Goal: Task Accomplishment & Management: Use online tool/utility

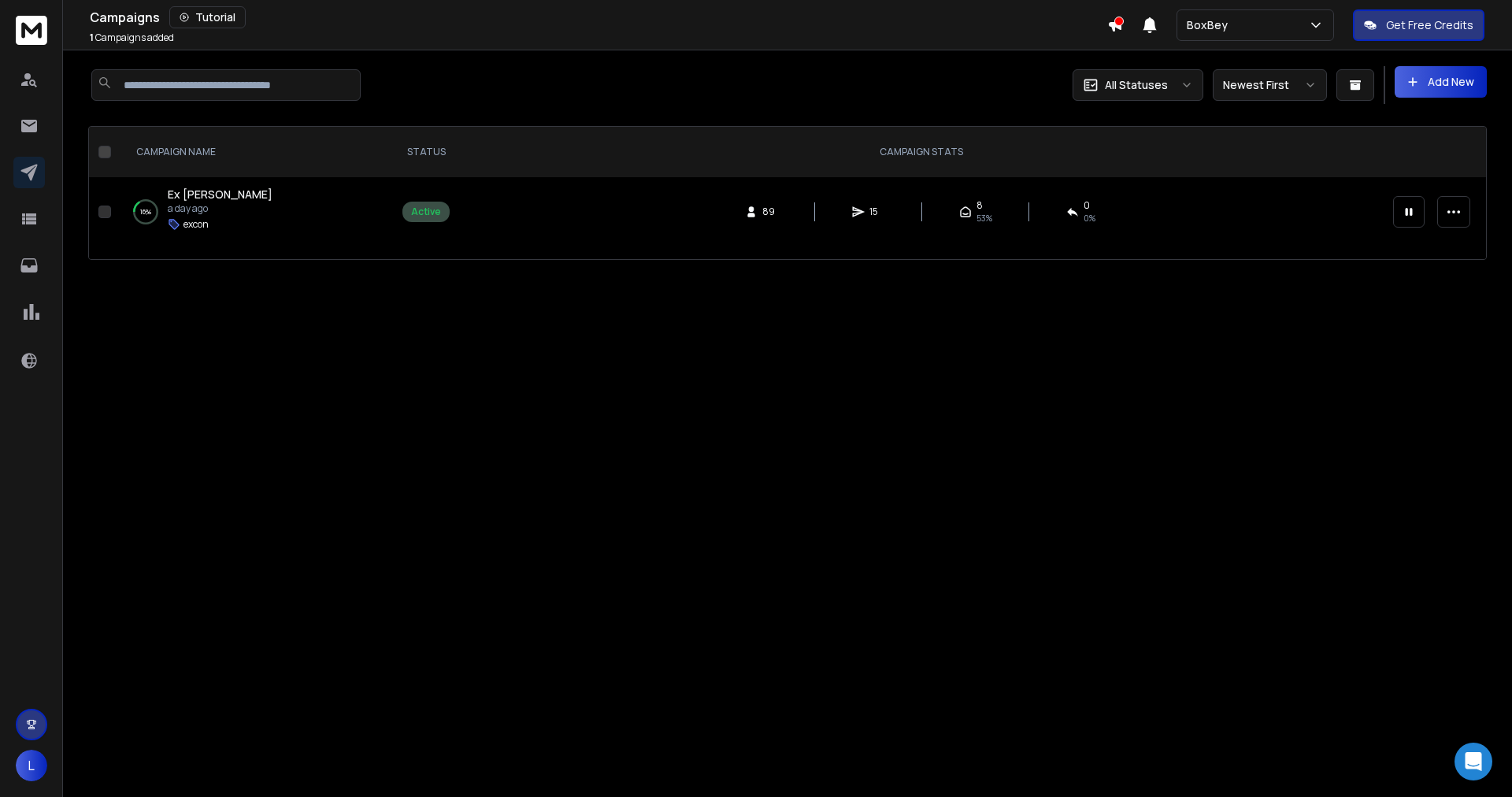
click at [206, 195] on span "Ex [PERSON_NAME]" at bounding box center [220, 194] width 105 height 15
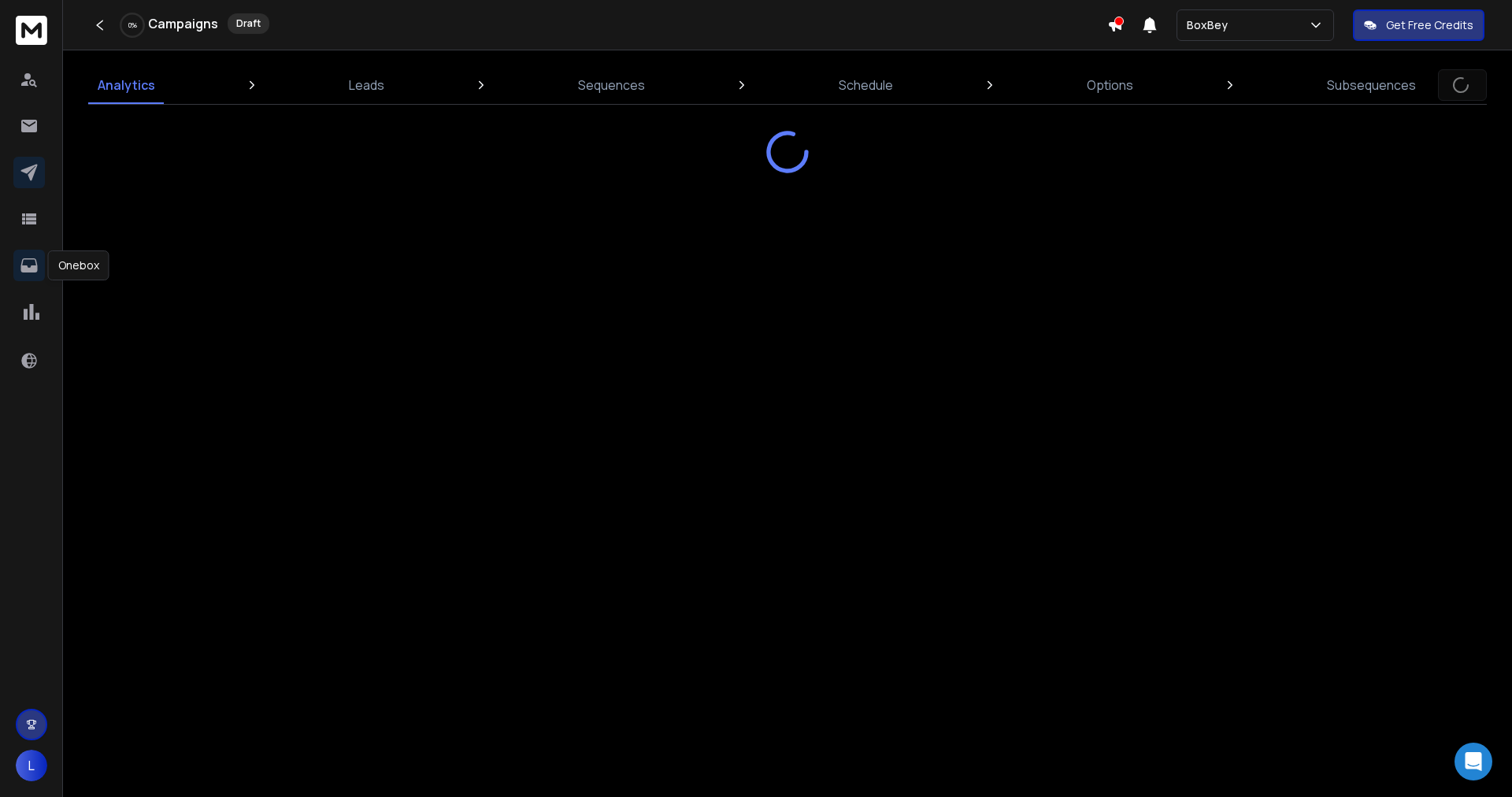
click at [31, 271] on icon at bounding box center [29, 266] width 17 height 14
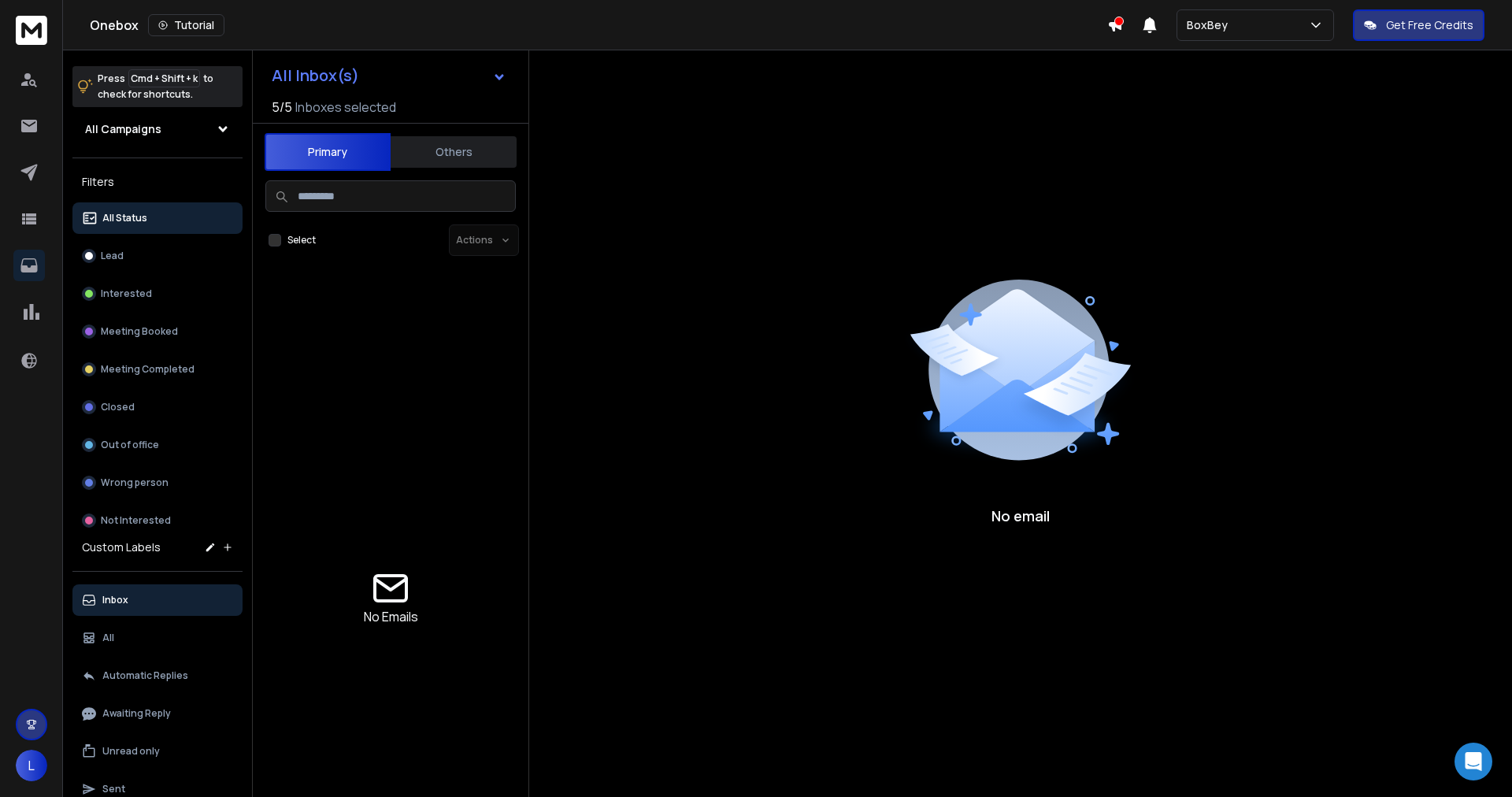
click at [356, 100] on h3 "Inboxes selected" at bounding box center [346, 108] width 101 height 19
click at [374, 81] on button "All Inbox(s)" at bounding box center [389, 75] width 260 height 31
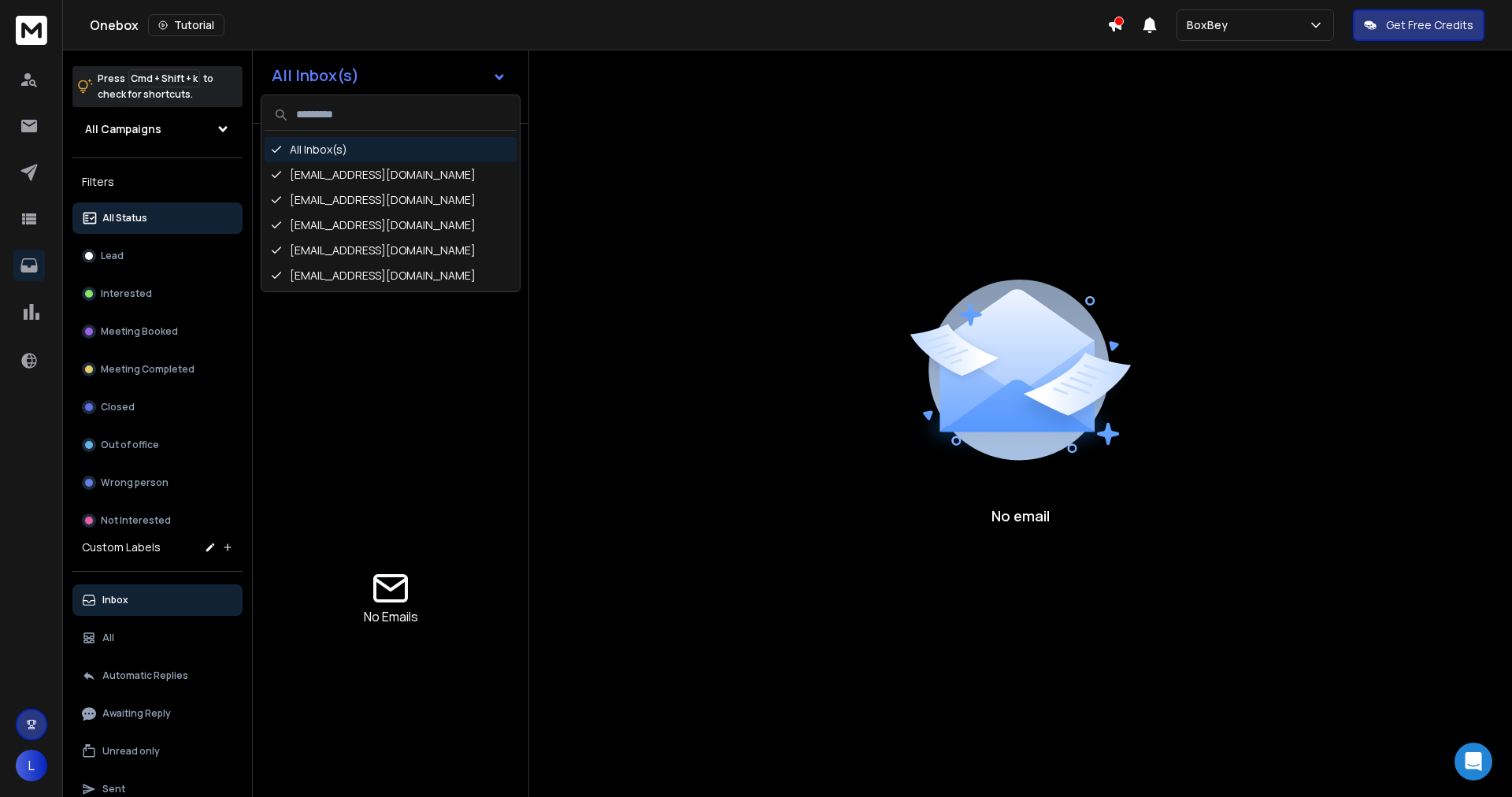
click at [343, 152] on div "All Inbox(s)" at bounding box center [391, 149] width 252 height 25
click at [345, 189] on div "[EMAIL_ADDRESS][DOMAIN_NAME]" at bounding box center [391, 200] width 252 height 25
click at [349, 175] on div "[EMAIL_ADDRESS][DOMAIN_NAME]" at bounding box center [391, 174] width 252 height 25
click at [347, 197] on div "[EMAIL_ADDRESS][DOMAIN_NAME]" at bounding box center [391, 200] width 252 height 25
click at [344, 389] on div "No Emails" at bounding box center [391, 567] width 263 height 590
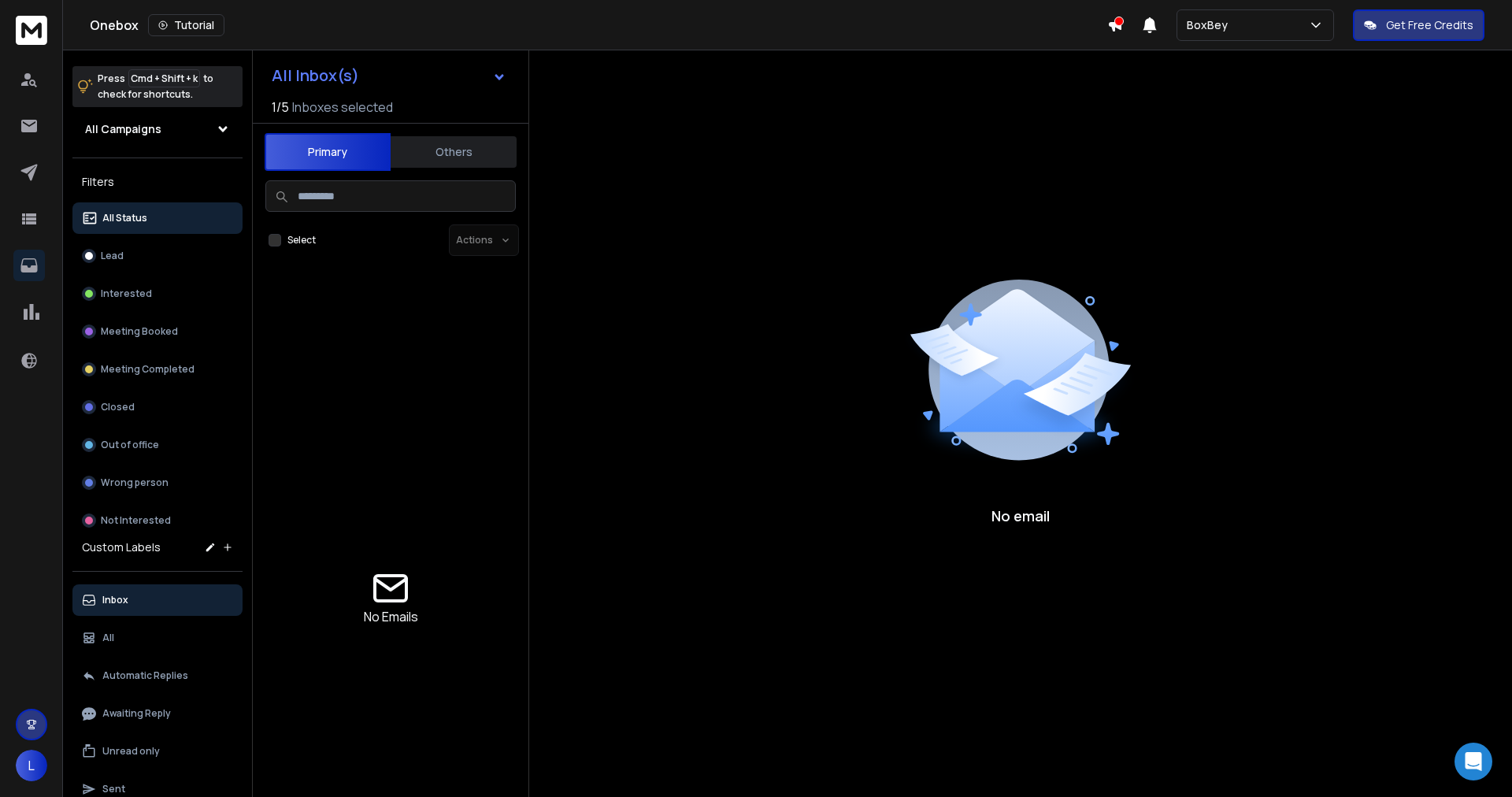
click at [344, 389] on div "No Emails" at bounding box center [391, 567] width 263 height 590
click at [32, 131] on icon at bounding box center [30, 126] width 16 height 13
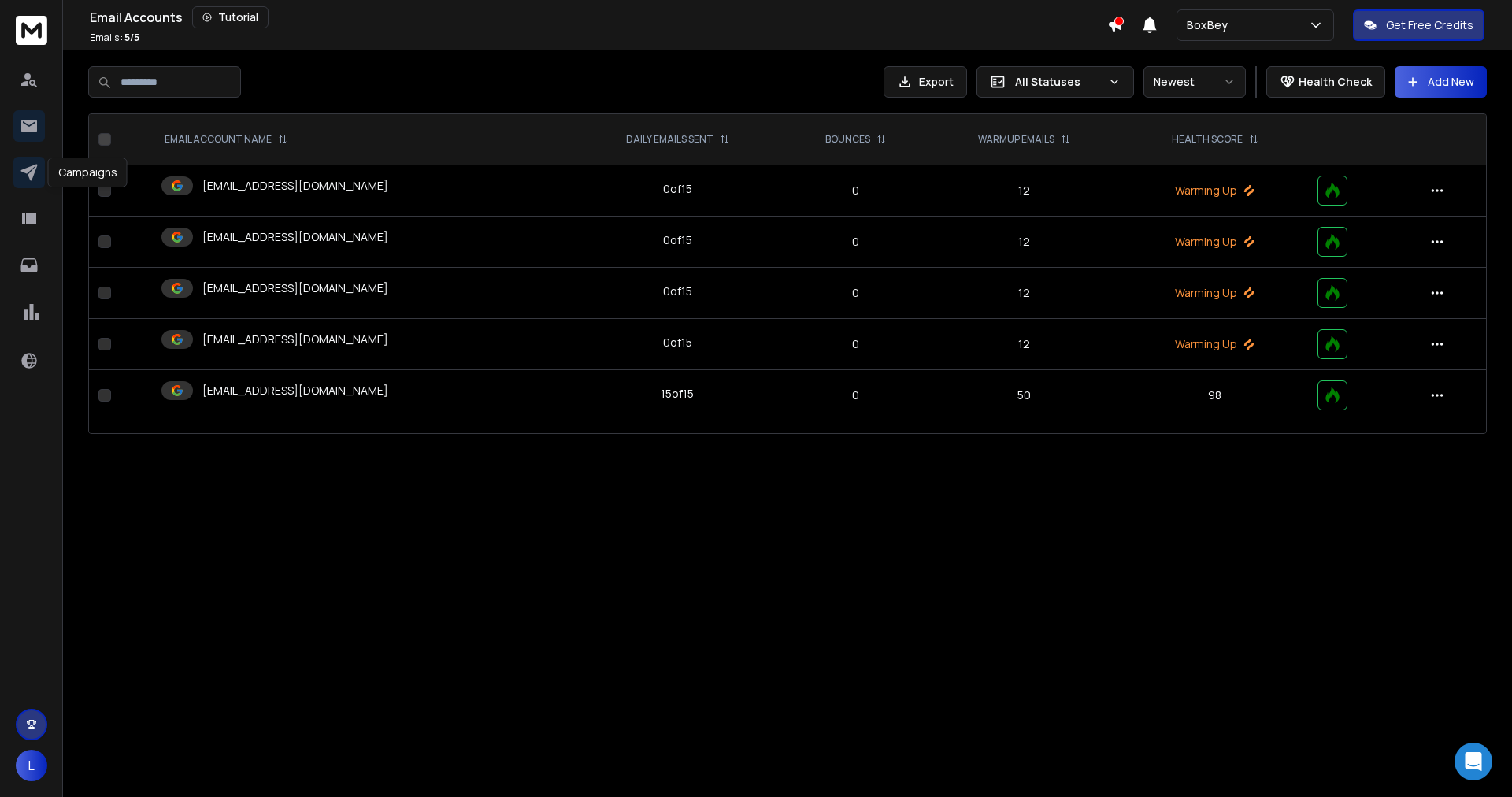
click at [20, 176] on icon at bounding box center [30, 173] width 19 height 19
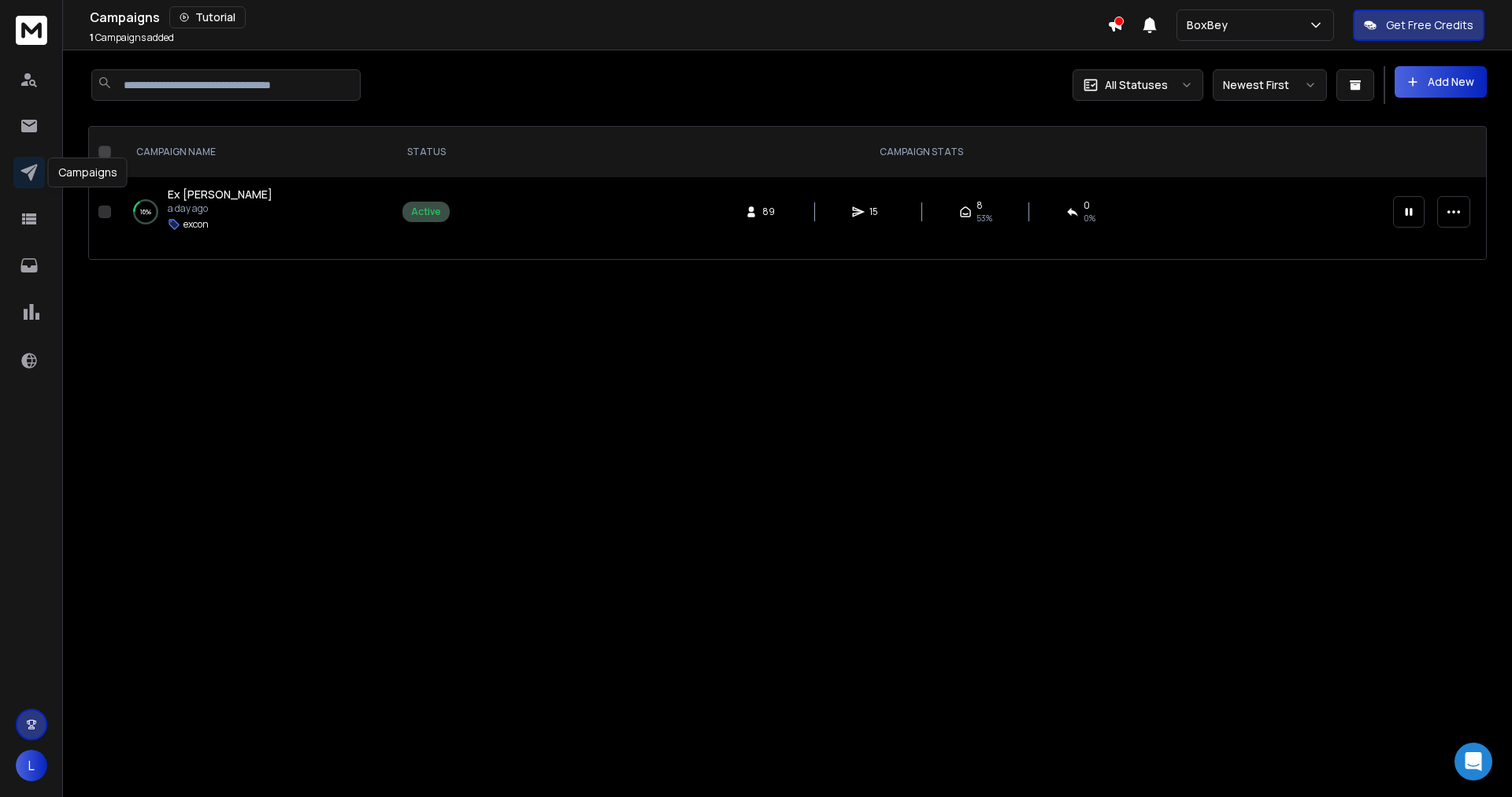
click at [27, 165] on icon at bounding box center [30, 173] width 19 height 19
click at [25, 132] on icon at bounding box center [30, 126] width 19 height 19
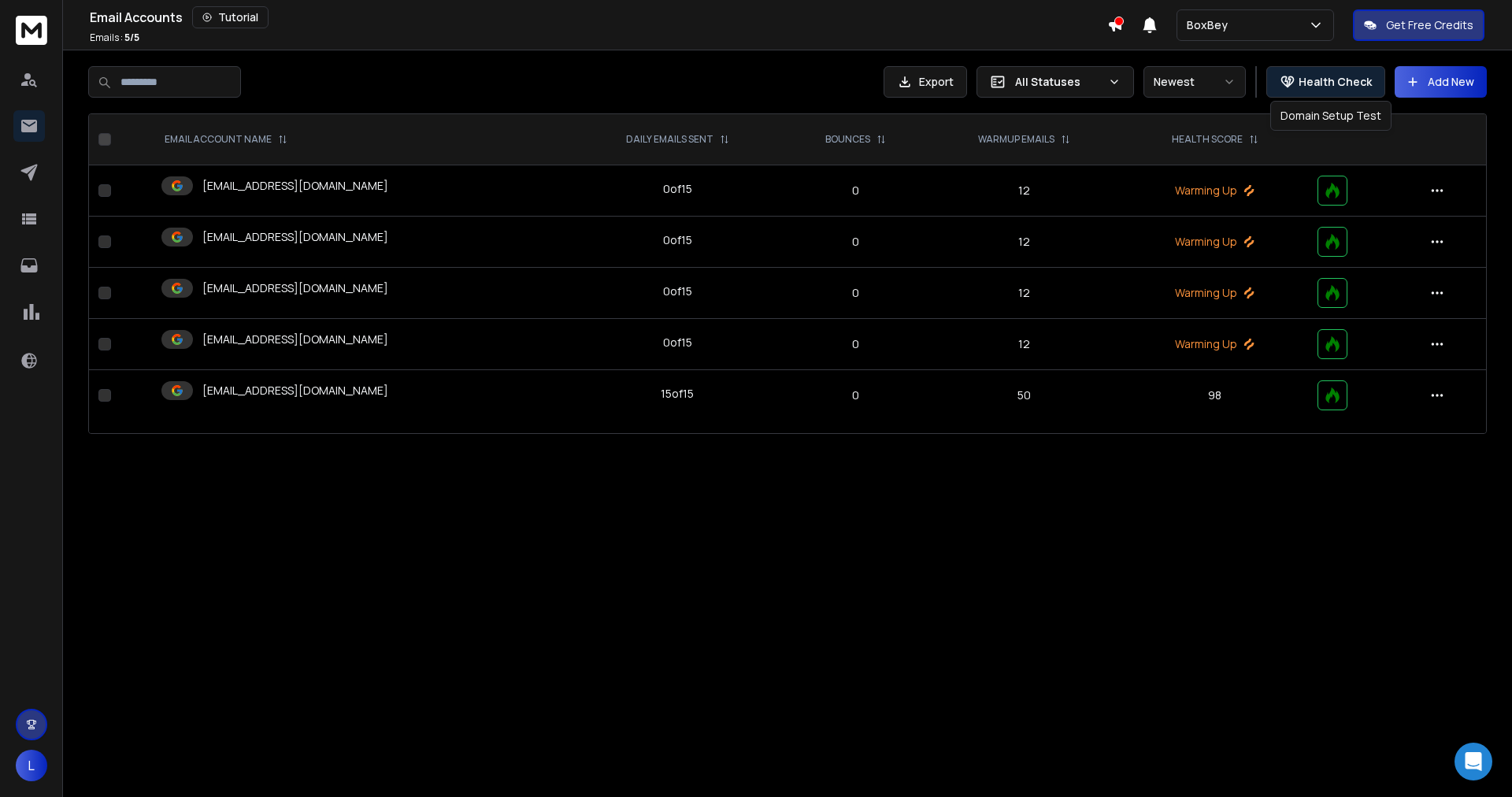
click at [1337, 81] on p "Health Check" at bounding box center [1335, 82] width 73 height 16
